Goal: Find specific page/section: Find specific page/section

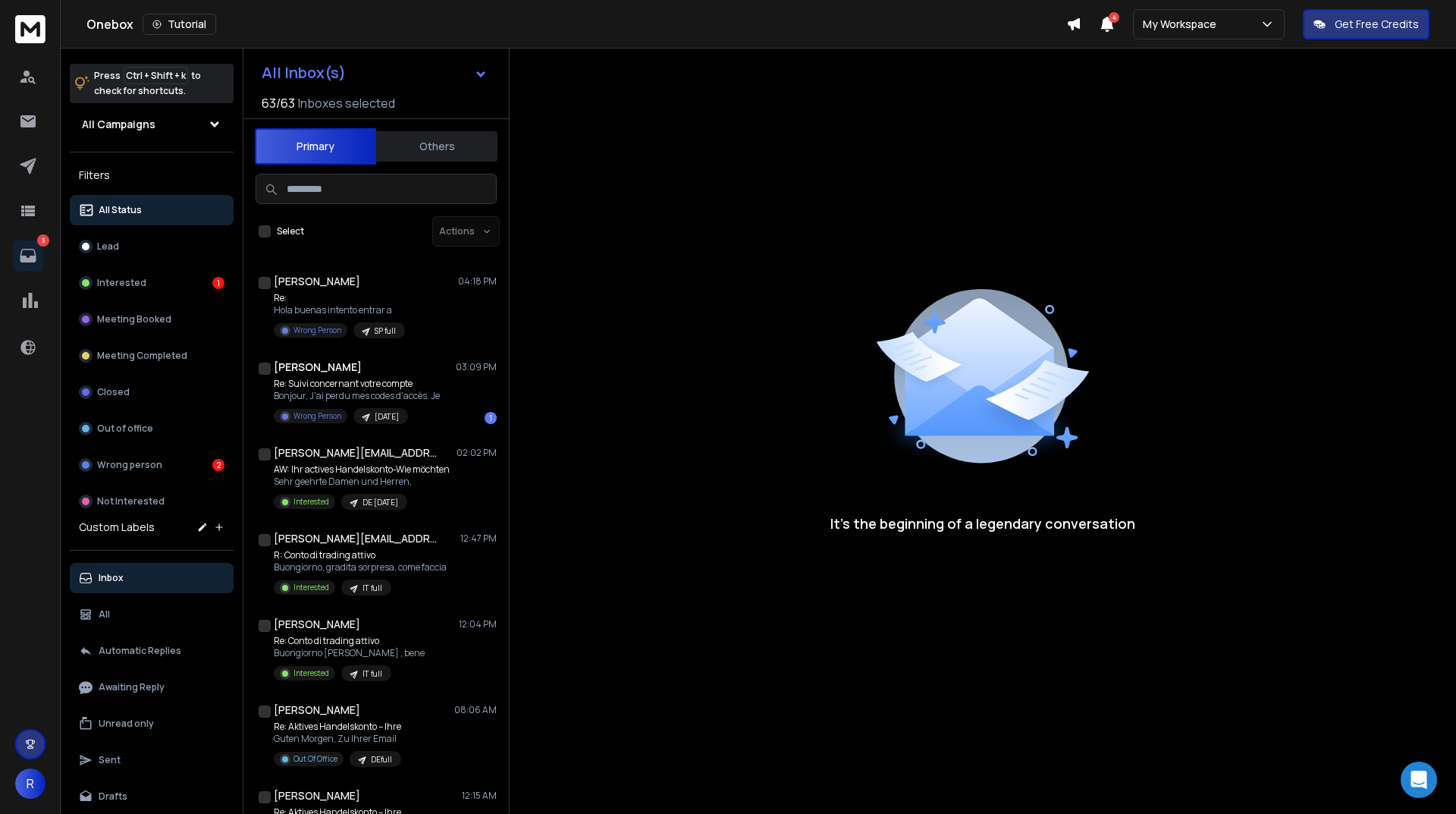
click at [843, 245] on div "It’s the beginning of a legendary conversation" at bounding box center [982, 394] width 946 height 692
drag, startPoint x: 776, startPoint y: 516, endPoint x: 1061, endPoint y: 459, distance: 290.6
click at [1388, 689] on div "It’s the beginning of a legendary conversation" at bounding box center [982, 394] width 946 height 692
click at [925, 325] on icon at bounding box center [981, 376] width 174 height 174
drag, startPoint x: 934, startPoint y: 475, endPoint x: 1294, endPoint y: 541, distance: 366.0
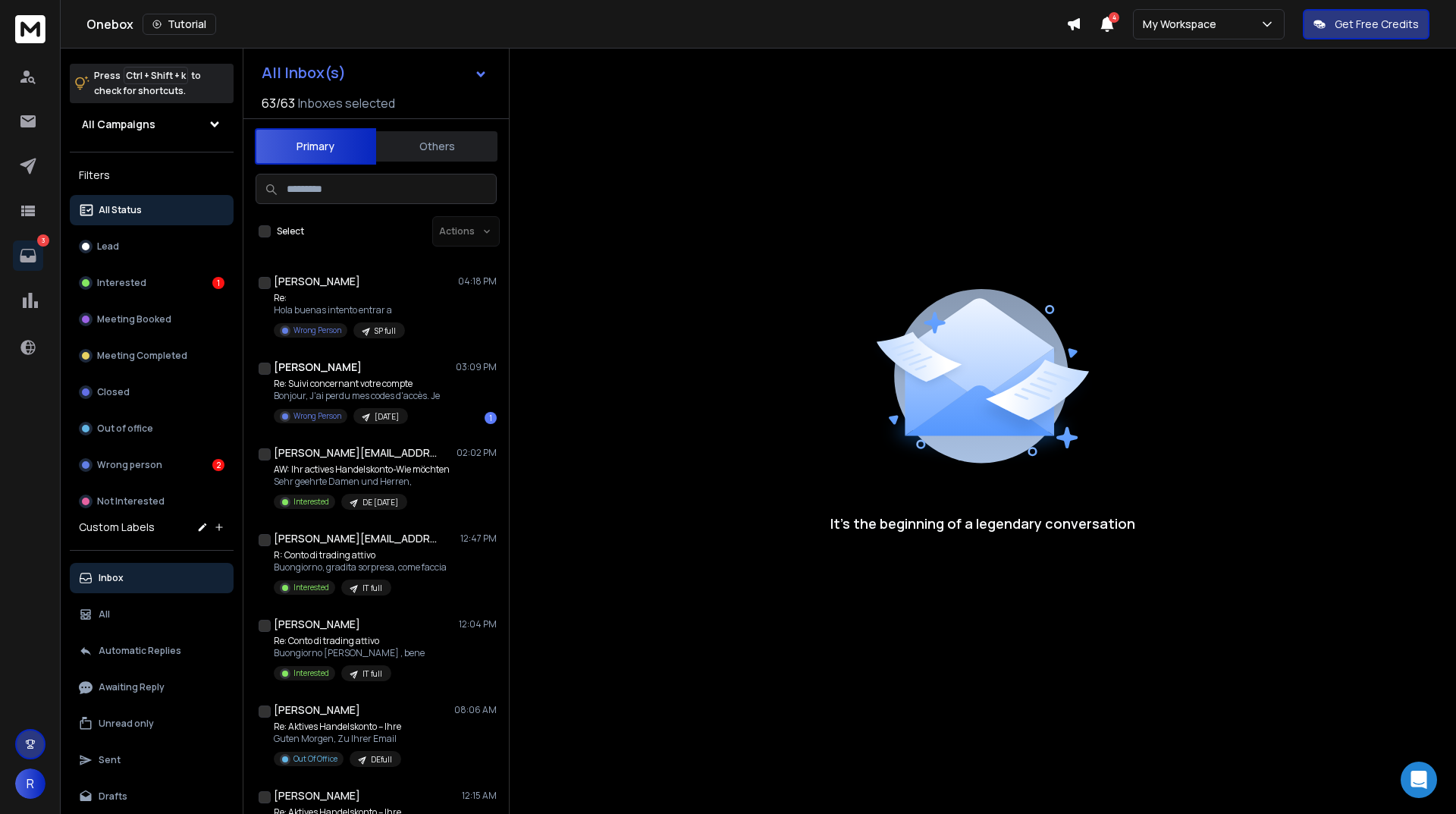
click at [1306, 547] on div "It’s the beginning of a legendary conversation" at bounding box center [982, 394] width 946 height 692
click at [1024, 469] on div at bounding box center [983, 376] width 331 height 242
click at [458, 154] on button "Others" at bounding box center [437, 146] width 121 height 33
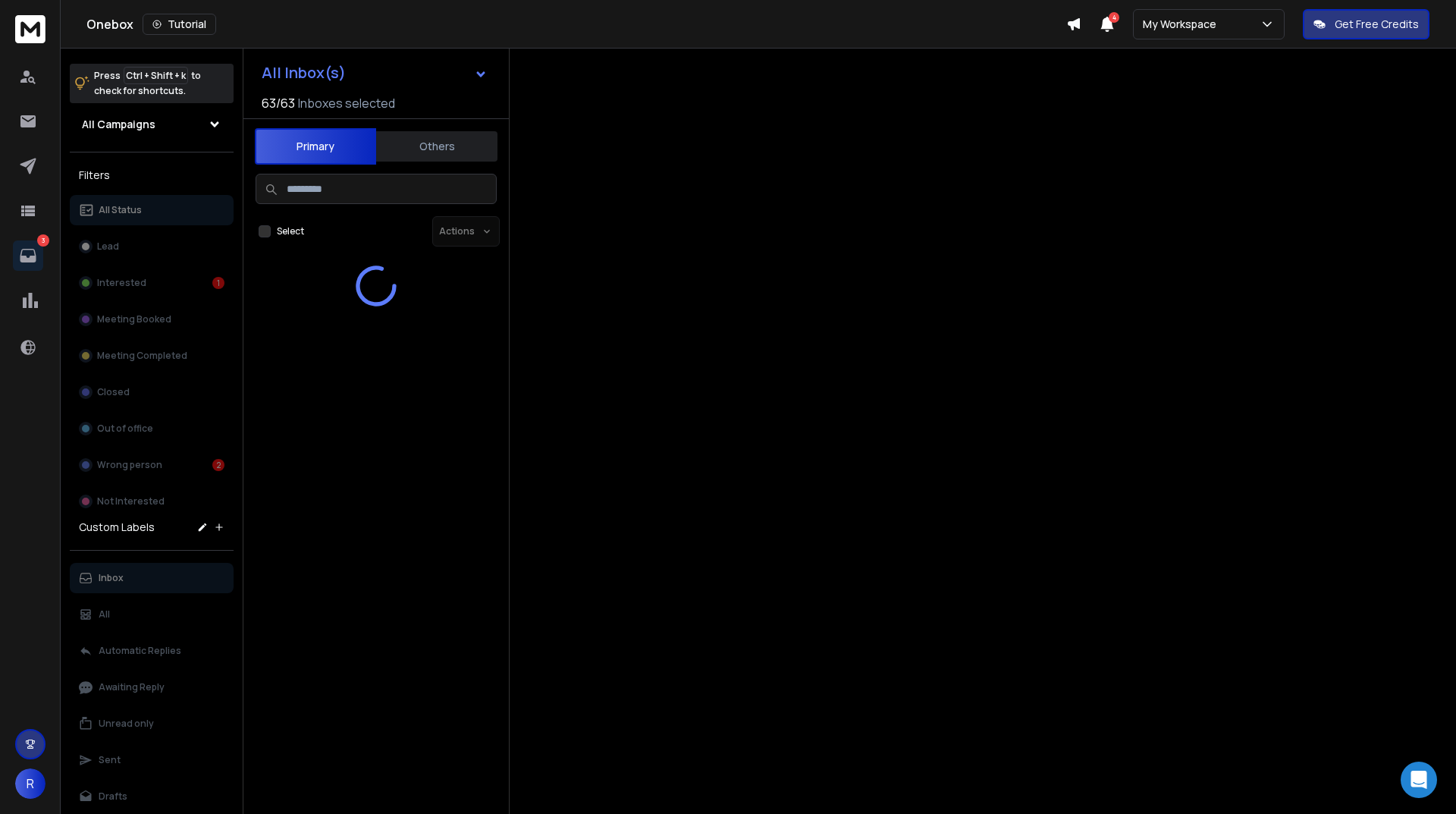
click at [310, 145] on button "Primary" at bounding box center [315, 146] width 121 height 36
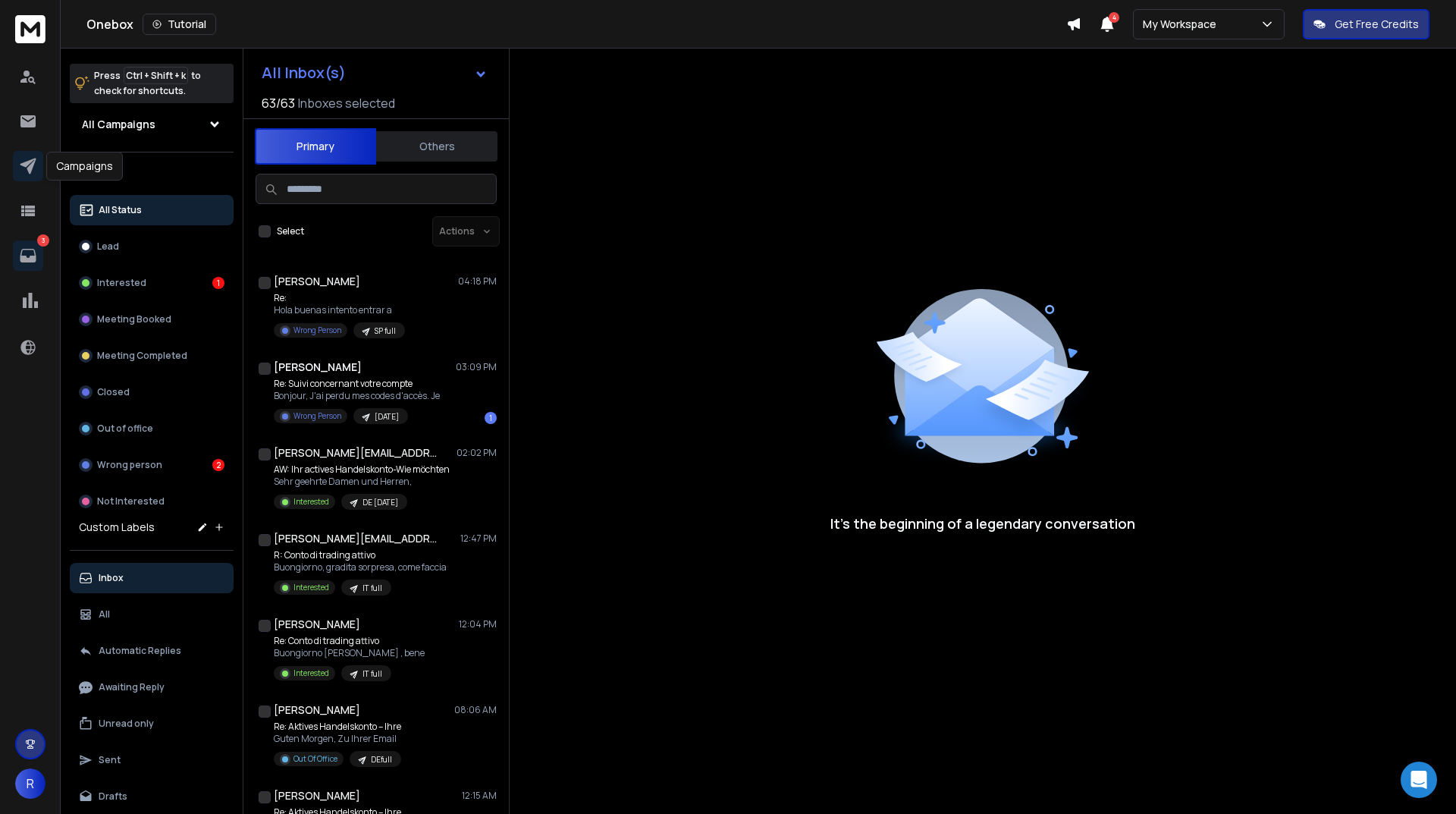
click at [39, 164] on link at bounding box center [28, 166] width 31 height 31
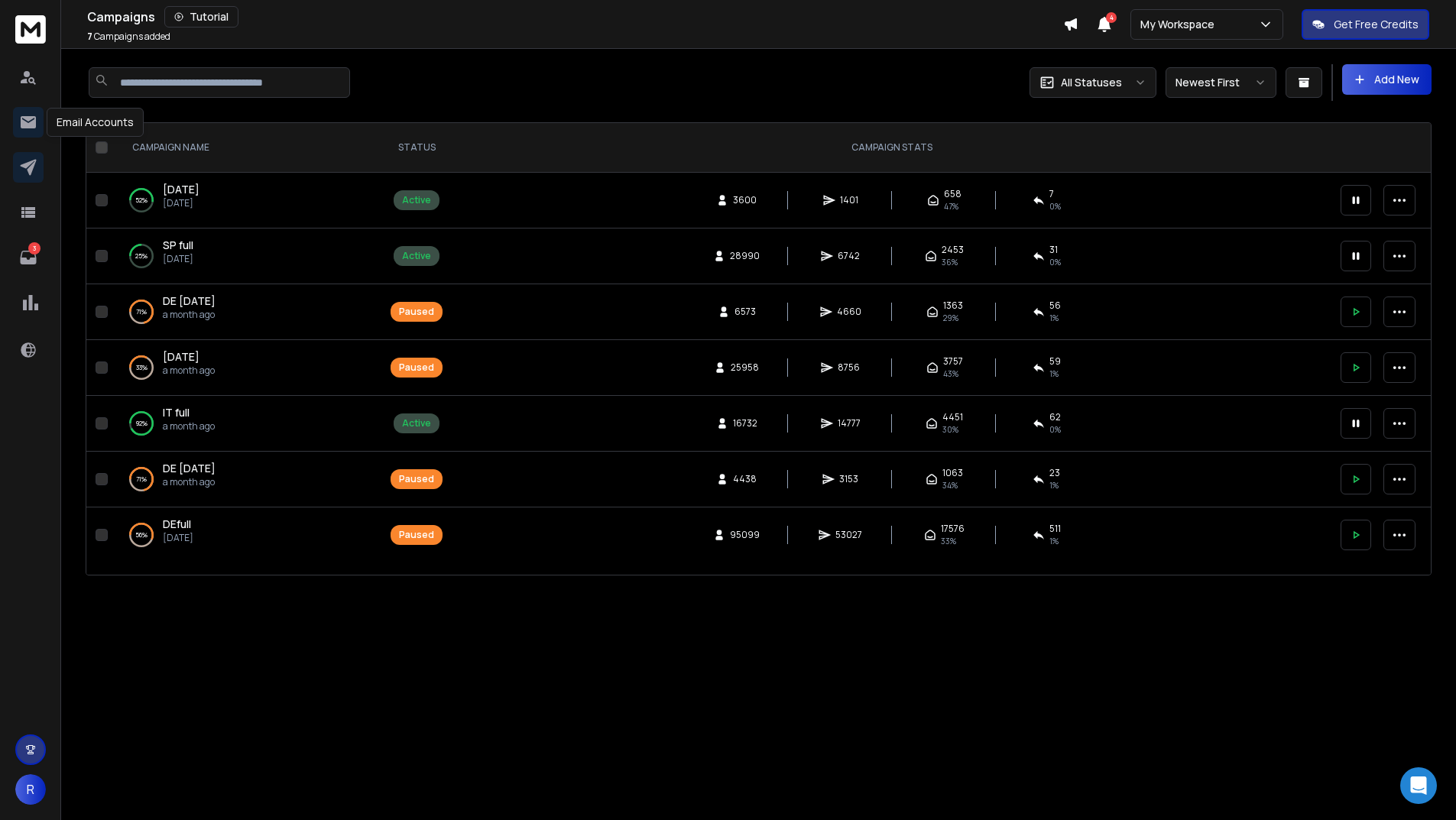
click at [36, 118] on icon at bounding box center [28, 122] width 19 height 19
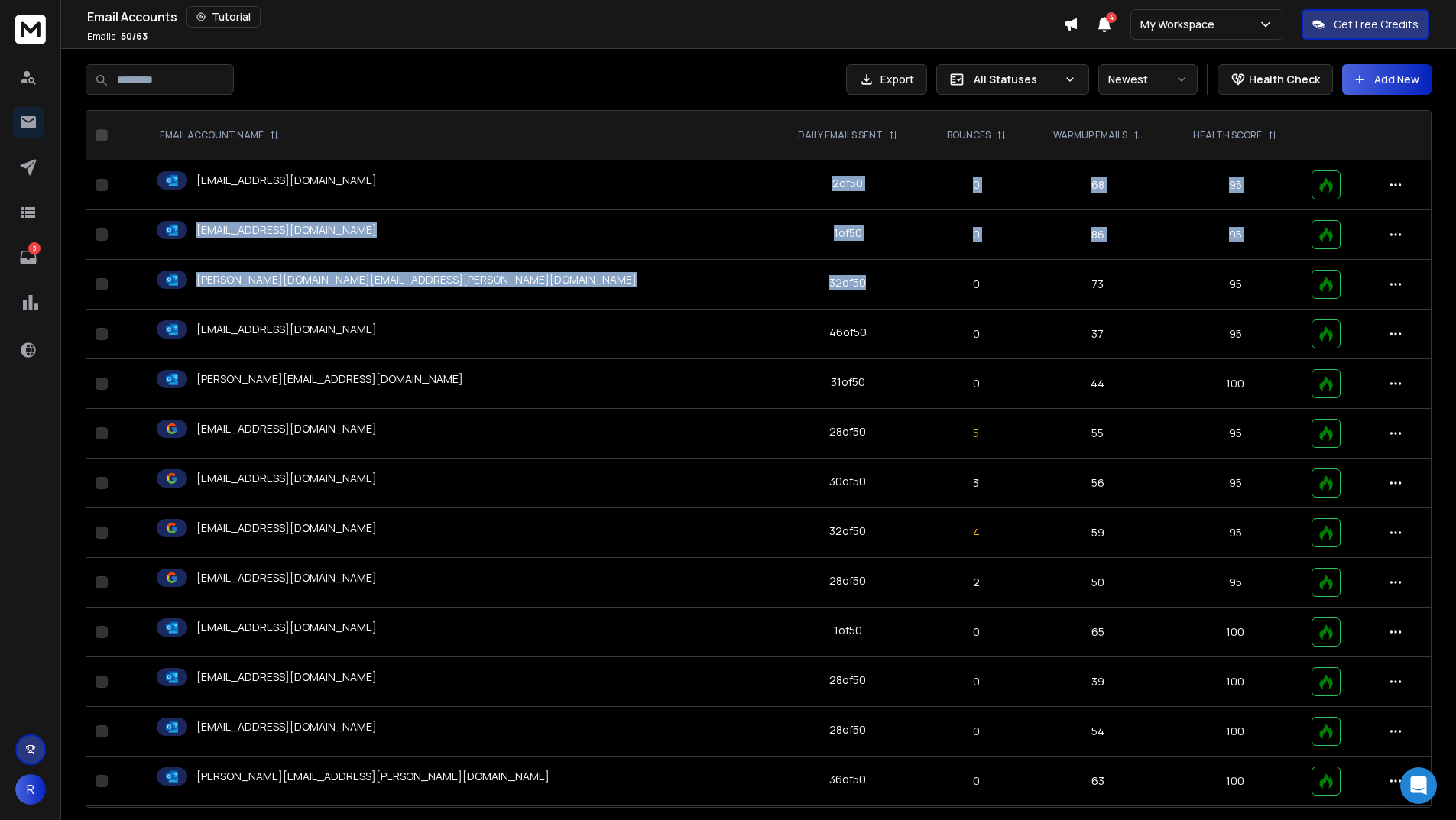
drag, startPoint x: 649, startPoint y: 191, endPoint x: 745, endPoint y: 274, distance: 126.9
click at [770, 288] on td "32 of 50" at bounding box center [846, 280] width 153 height 40
